Goal: Communication & Community: Participate in discussion

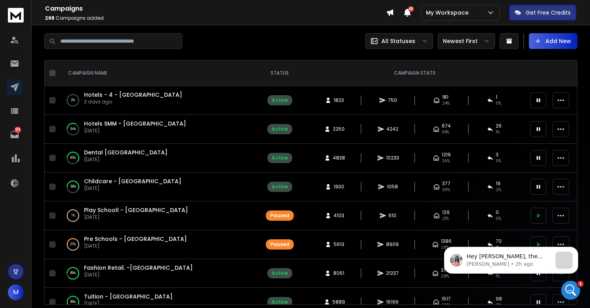
click at [566, 287] on div "Open Intercom Messenger" at bounding box center [571, 290] width 26 height 26
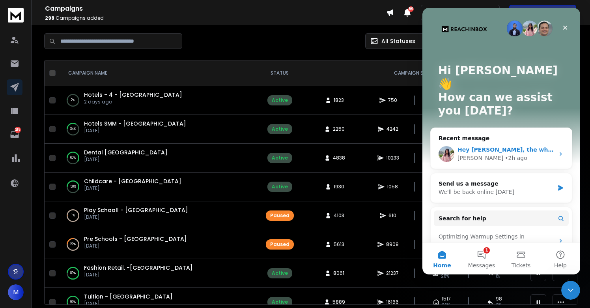
click at [527, 154] on div "[PERSON_NAME] • 2h ago" at bounding box center [506, 158] width 97 height 8
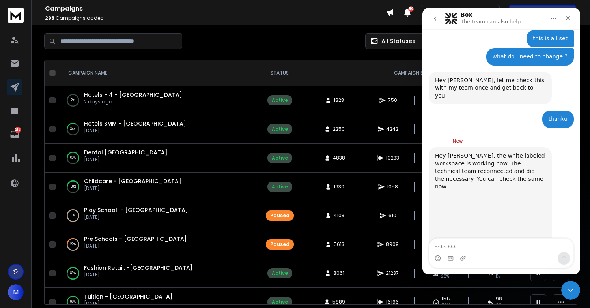
scroll to position [427, 0]
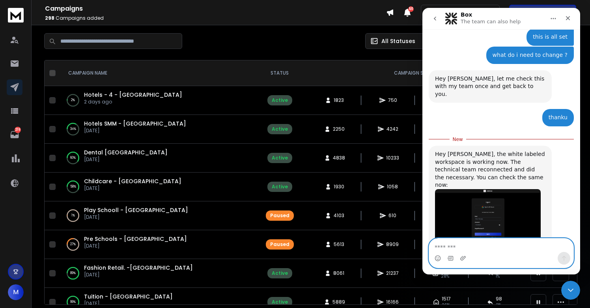
click at [501, 248] on textarea "Message…" at bounding box center [501, 244] width 144 height 13
type textarea "**********"
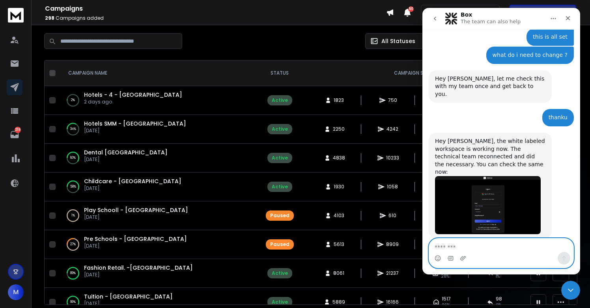
scroll to position [437, 0]
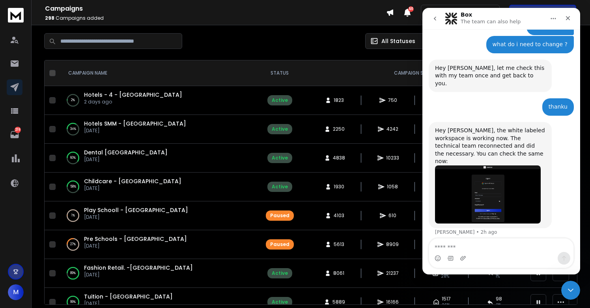
click at [512, 167] on img "Lakshita says…" at bounding box center [488, 194] width 106 height 58
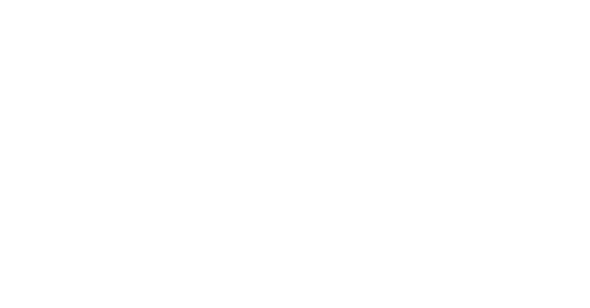
scroll to position [0, 0]
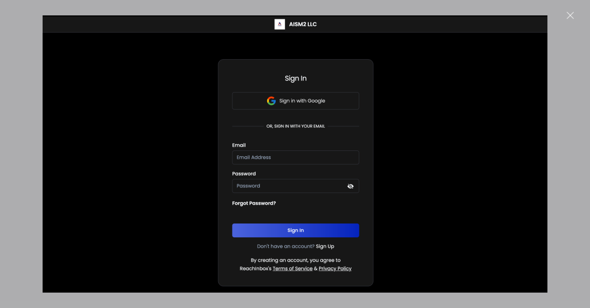
click at [367, 124] on img "Close" at bounding box center [295, 153] width 505 height 277
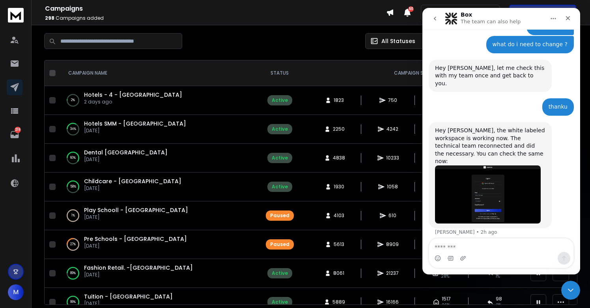
click at [521, 174] on img "Lakshita says…" at bounding box center [488, 194] width 106 height 58
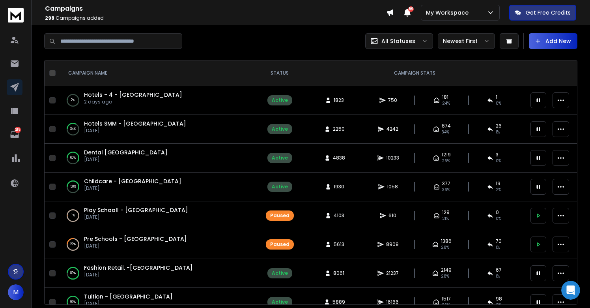
scroll to position [437, 0]
click at [13, 83] on icon at bounding box center [14, 86] width 9 height 9
click at [13, 60] on icon at bounding box center [15, 63] width 8 height 6
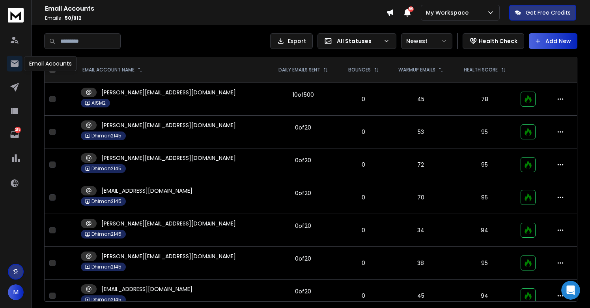
click at [331, 17] on p "Emails : 50 / 912" at bounding box center [215, 18] width 341 height 6
